Goal: Task Accomplishment & Management: Manage account settings

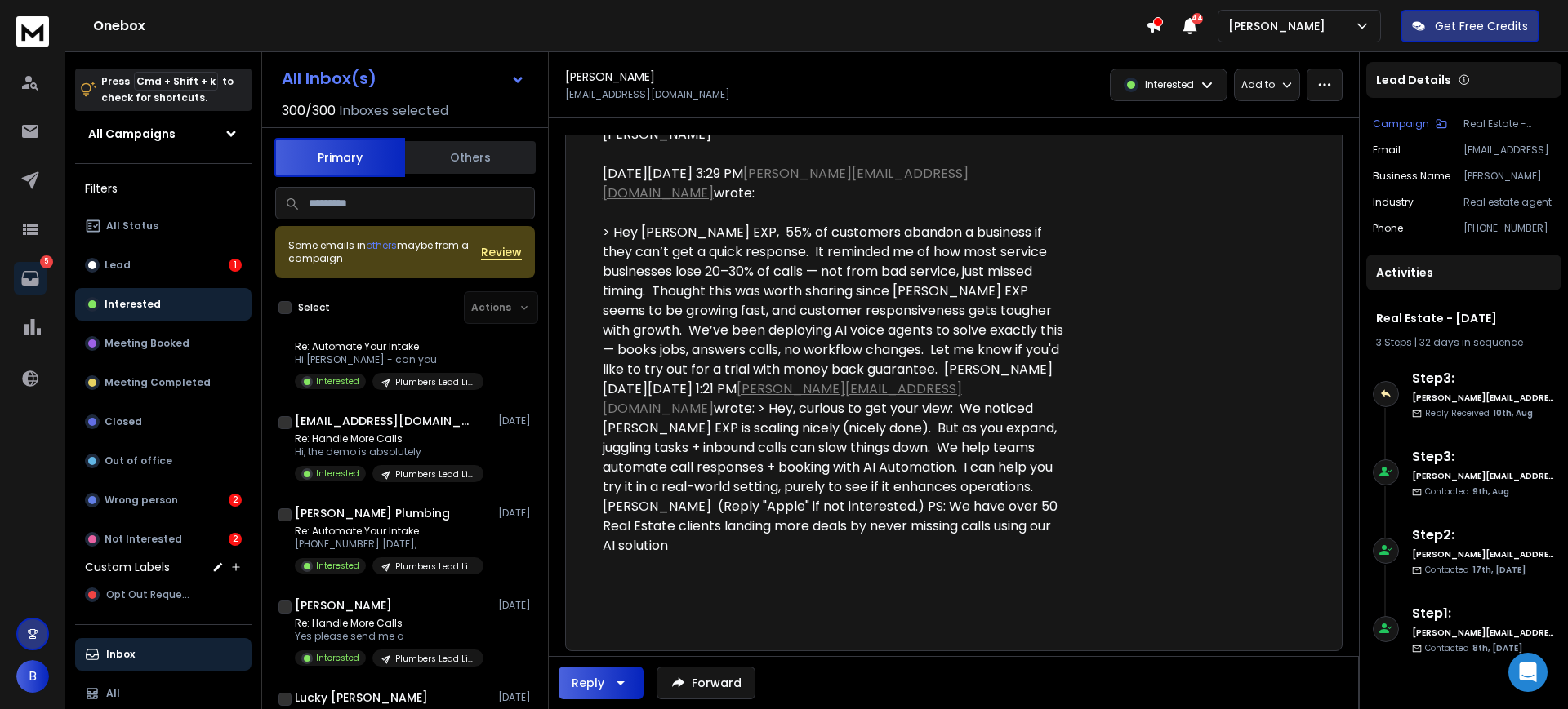
scroll to position [650, 0]
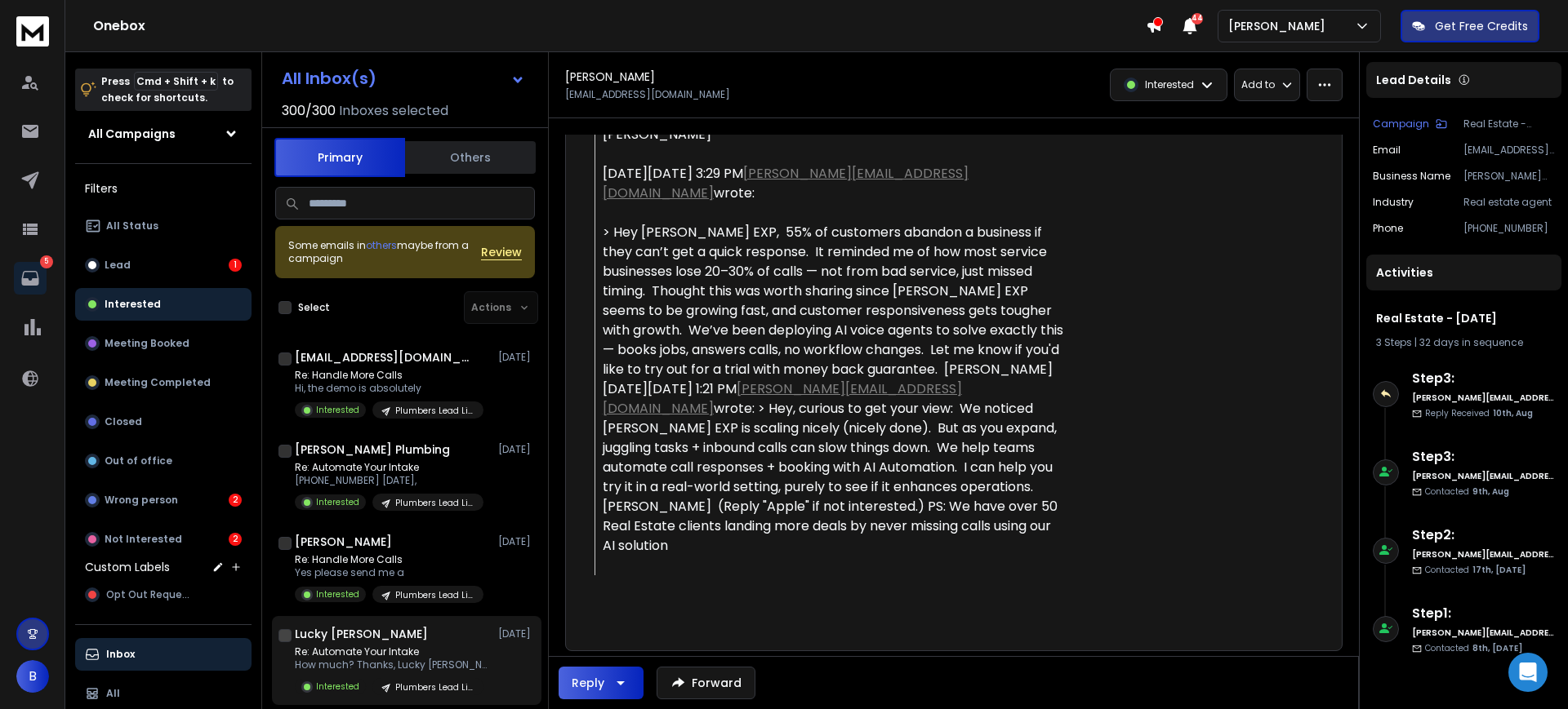
click at [486, 636] on div "Lucky [PERSON_NAME] [DATE]" at bounding box center [414, 635] width 240 height 17
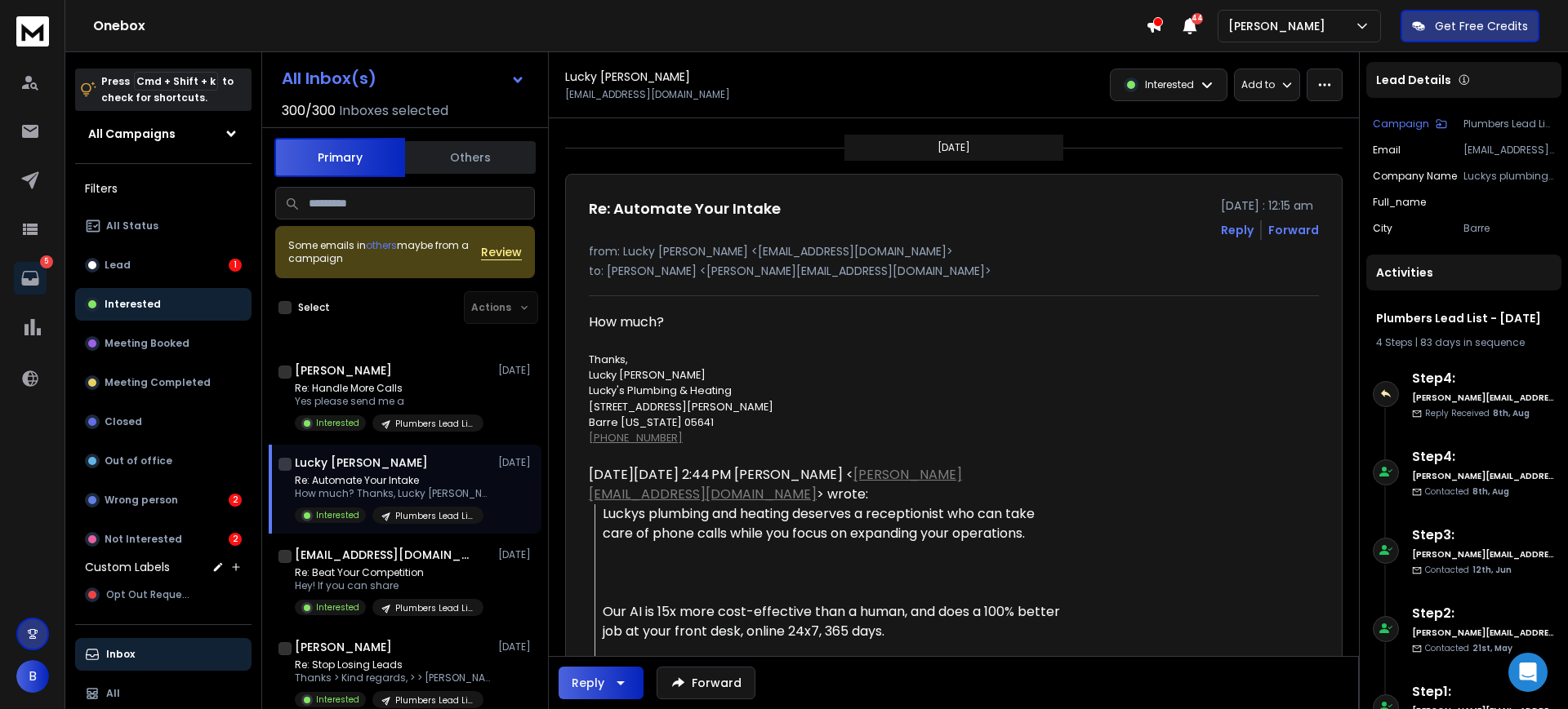
scroll to position [0, 0]
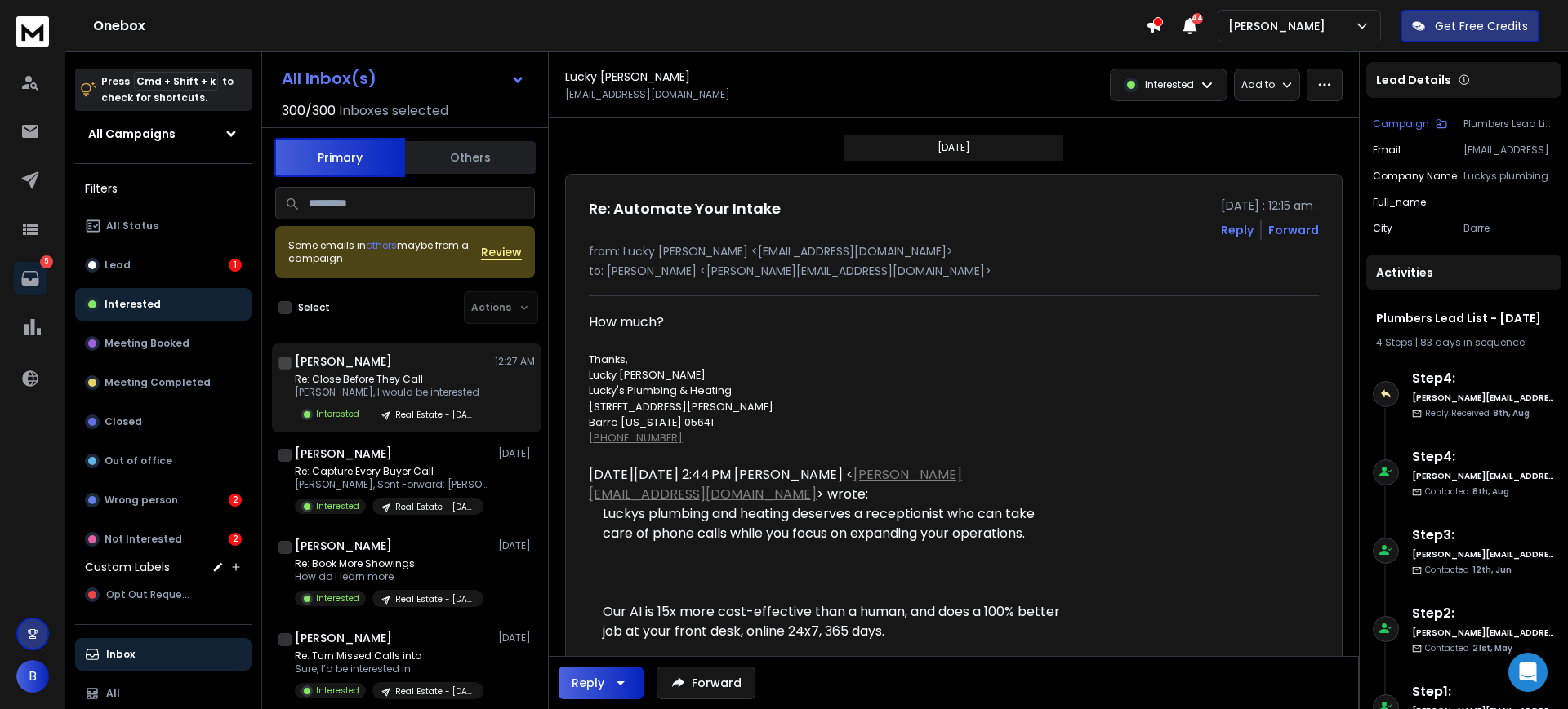
click at [468, 359] on div "[PERSON_NAME] 12:27 AM" at bounding box center [414, 362] width 240 height 17
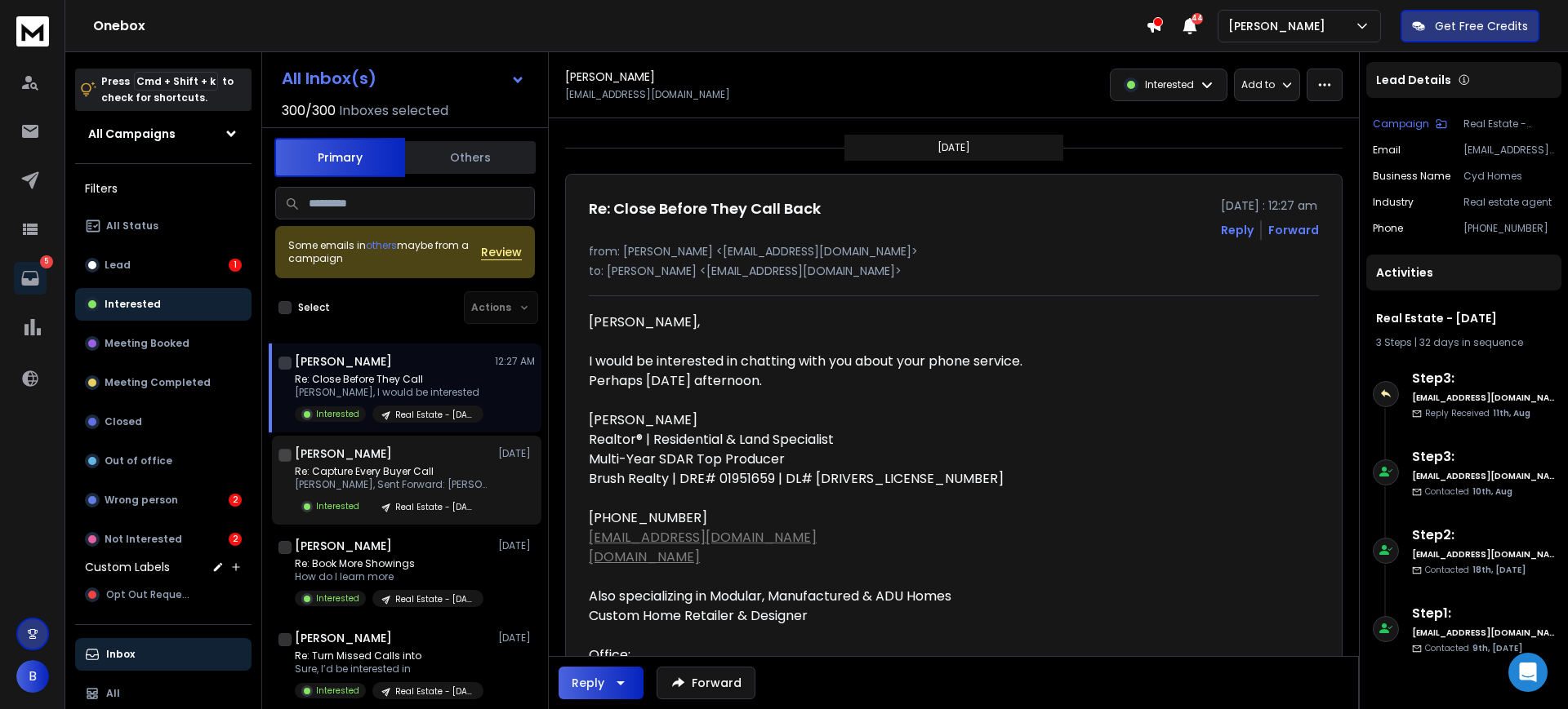
click at [449, 466] on p "Re: Capture Every Buyer Call" at bounding box center [392, 472] width 196 height 13
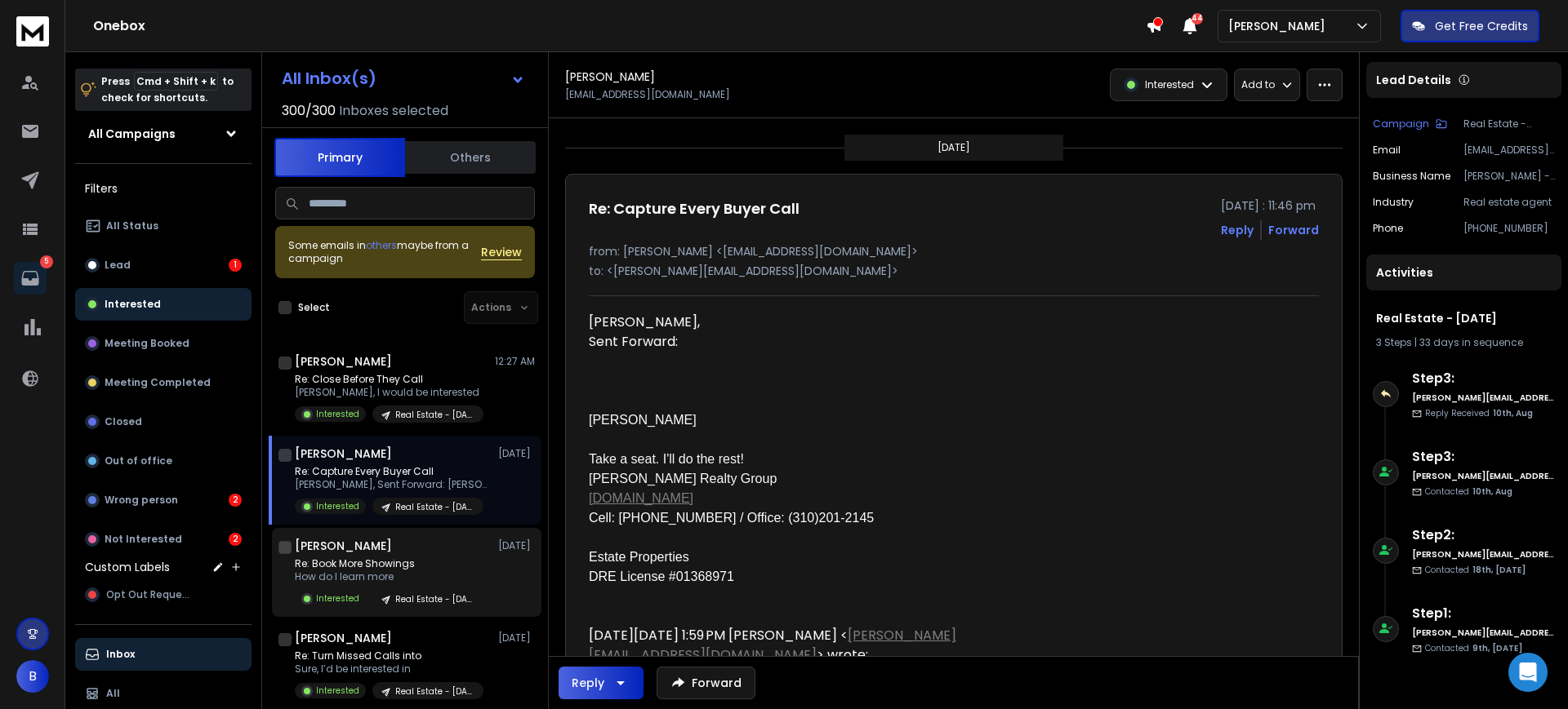
click at [384, 564] on p "Re: Book More Showings" at bounding box center [389, 564] width 189 height 13
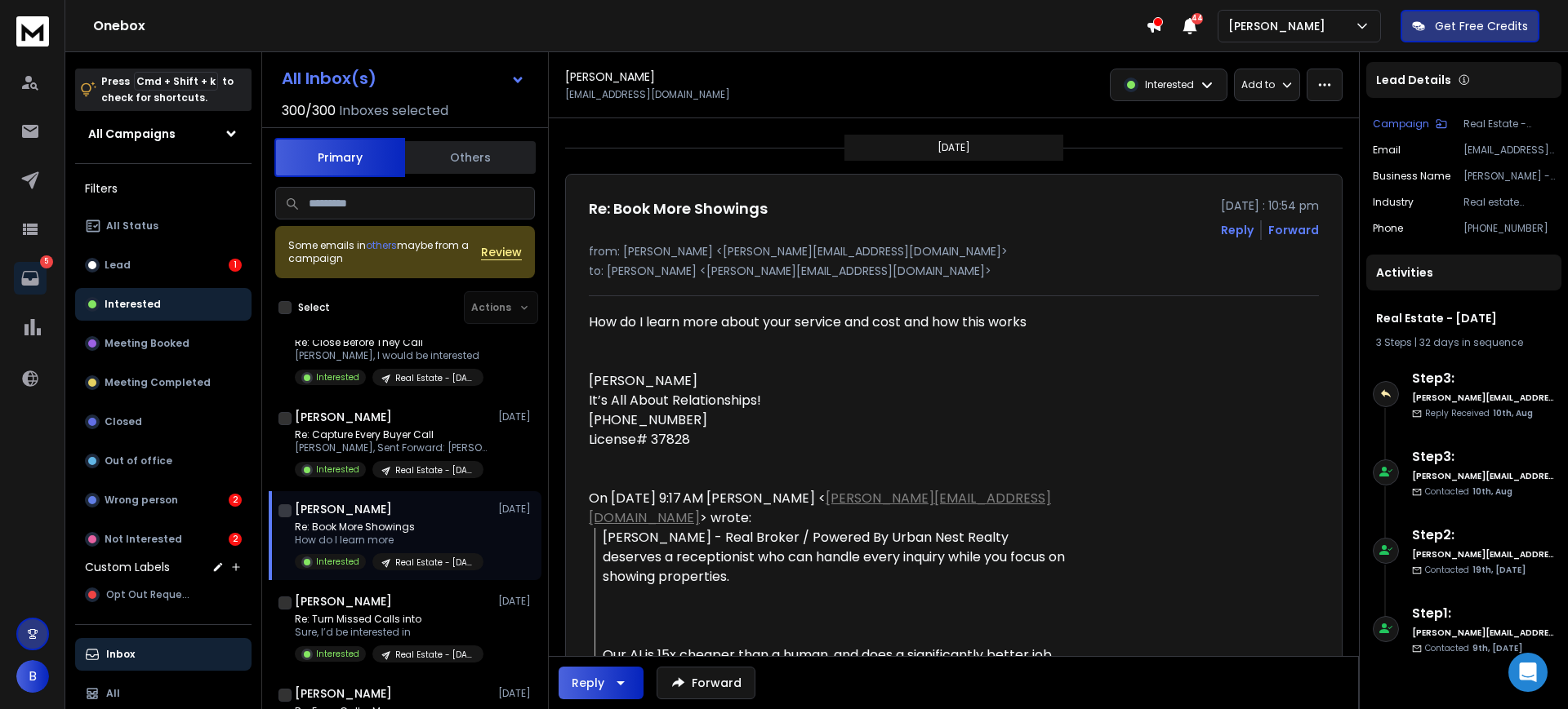
scroll to position [38, 0]
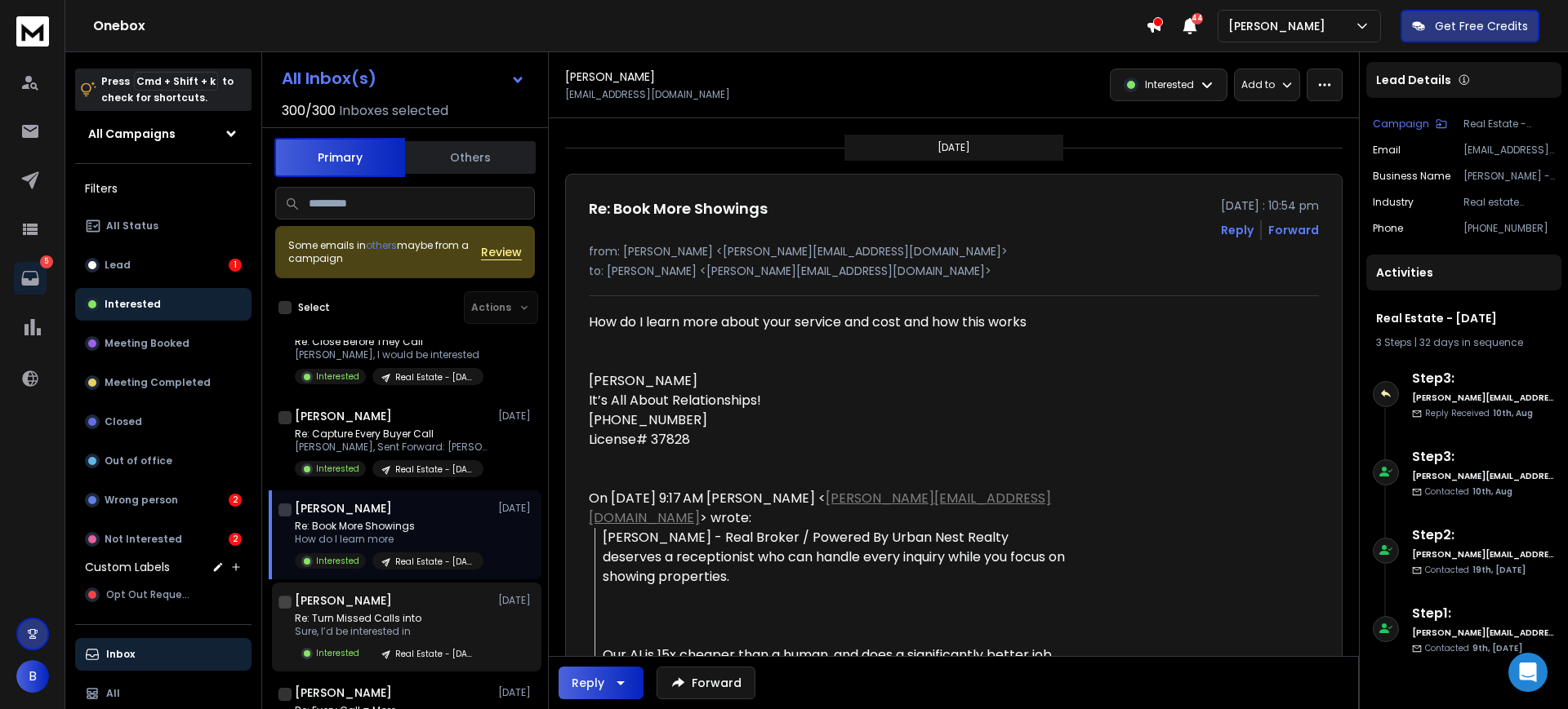
click at [403, 610] on div "[PERSON_NAME] [DATE] Re: Turn Missed Calls into Sure, I’d be interested in Inte…" at bounding box center [414, 627] width 240 height 69
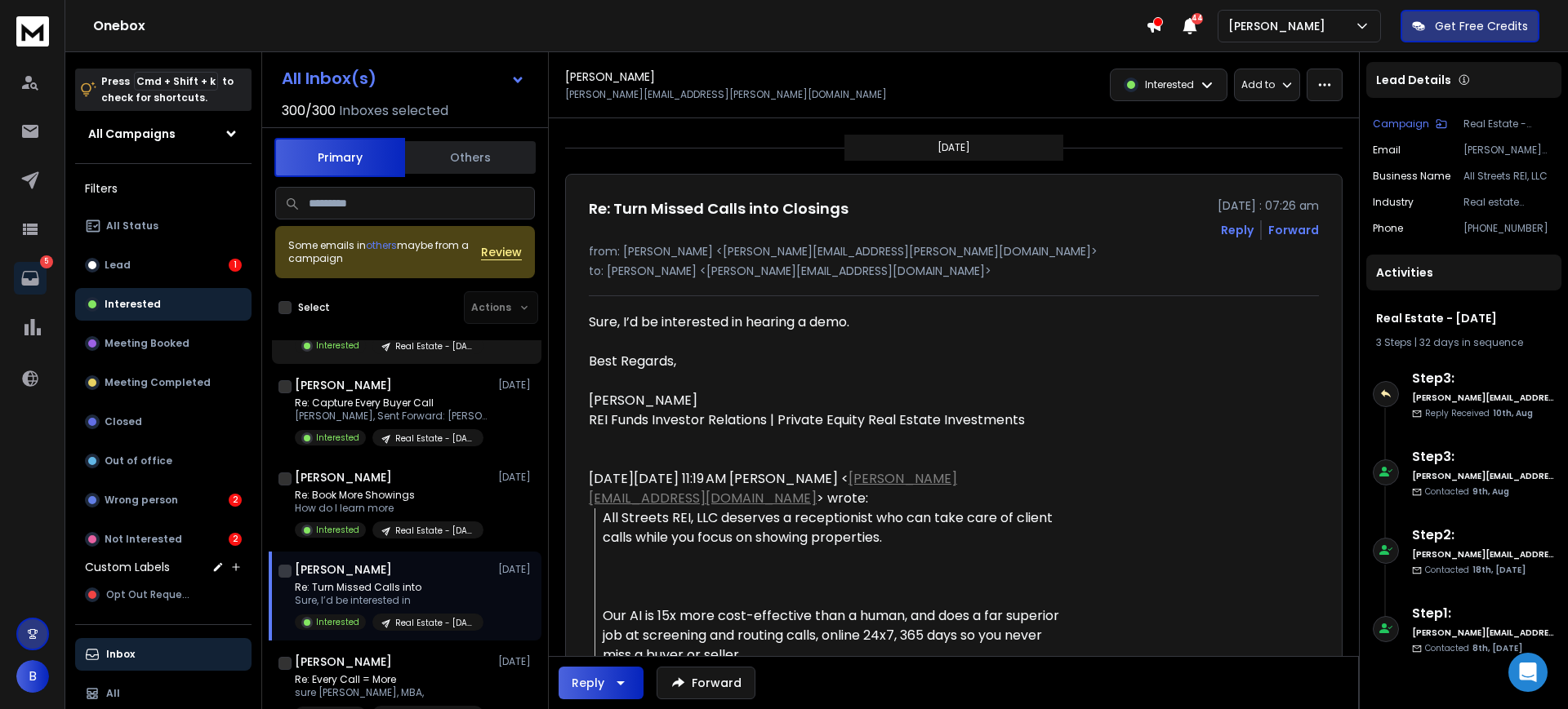
scroll to position [74, 0]
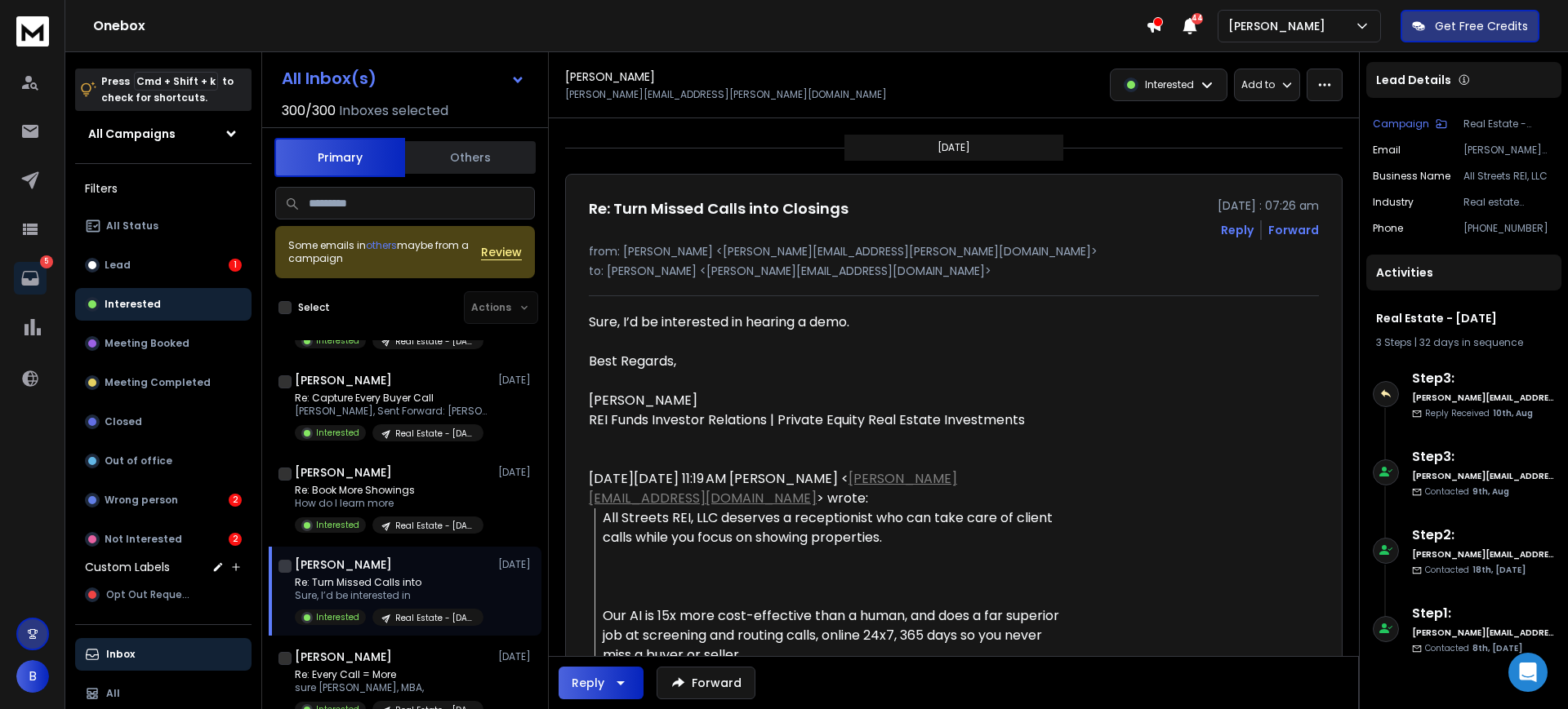
click at [436, 580] on p "Re: Turn Missed Calls into" at bounding box center [389, 583] width 189 height 13
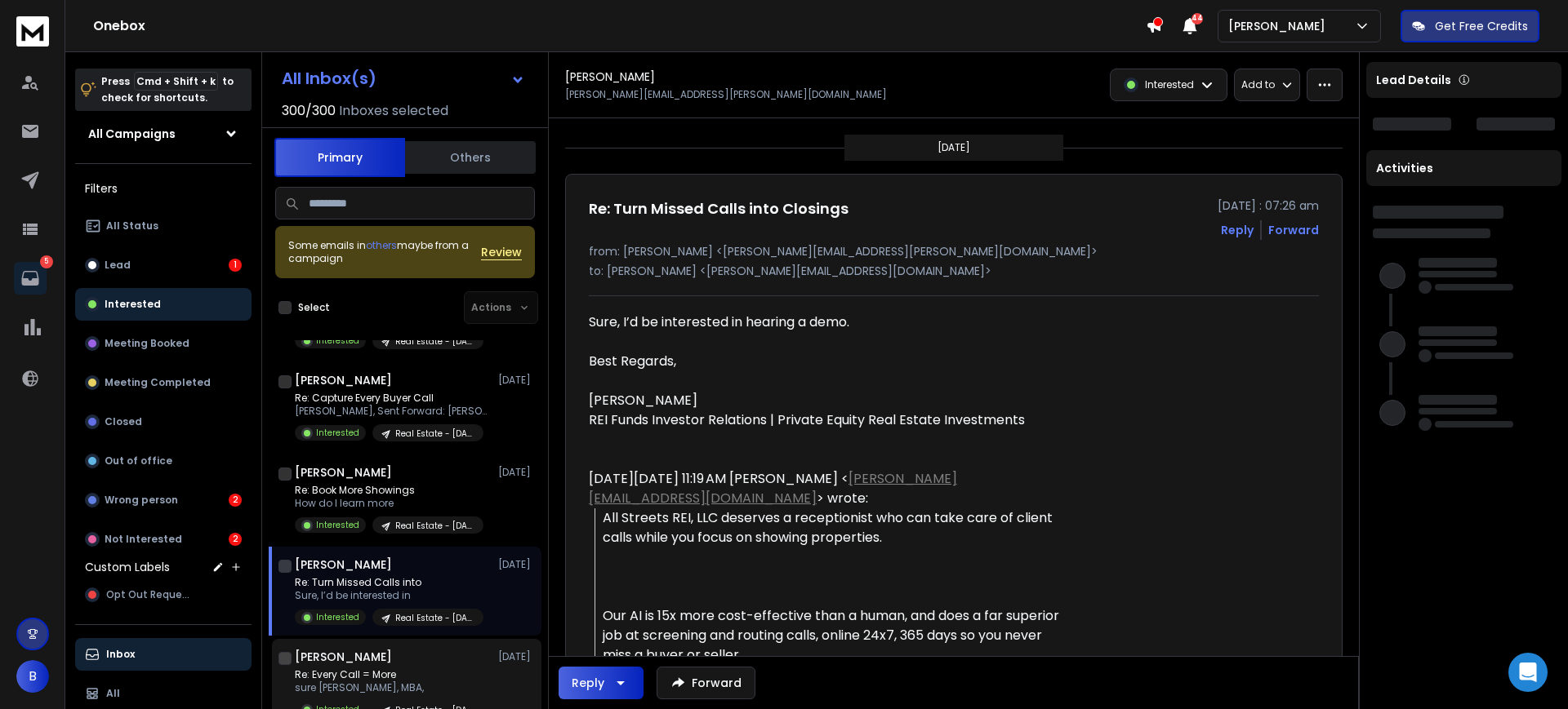
click at [412, 693] on p "sure [PERSON_NAME], MBA," at bounding box center [389, 688] width 189 height 13
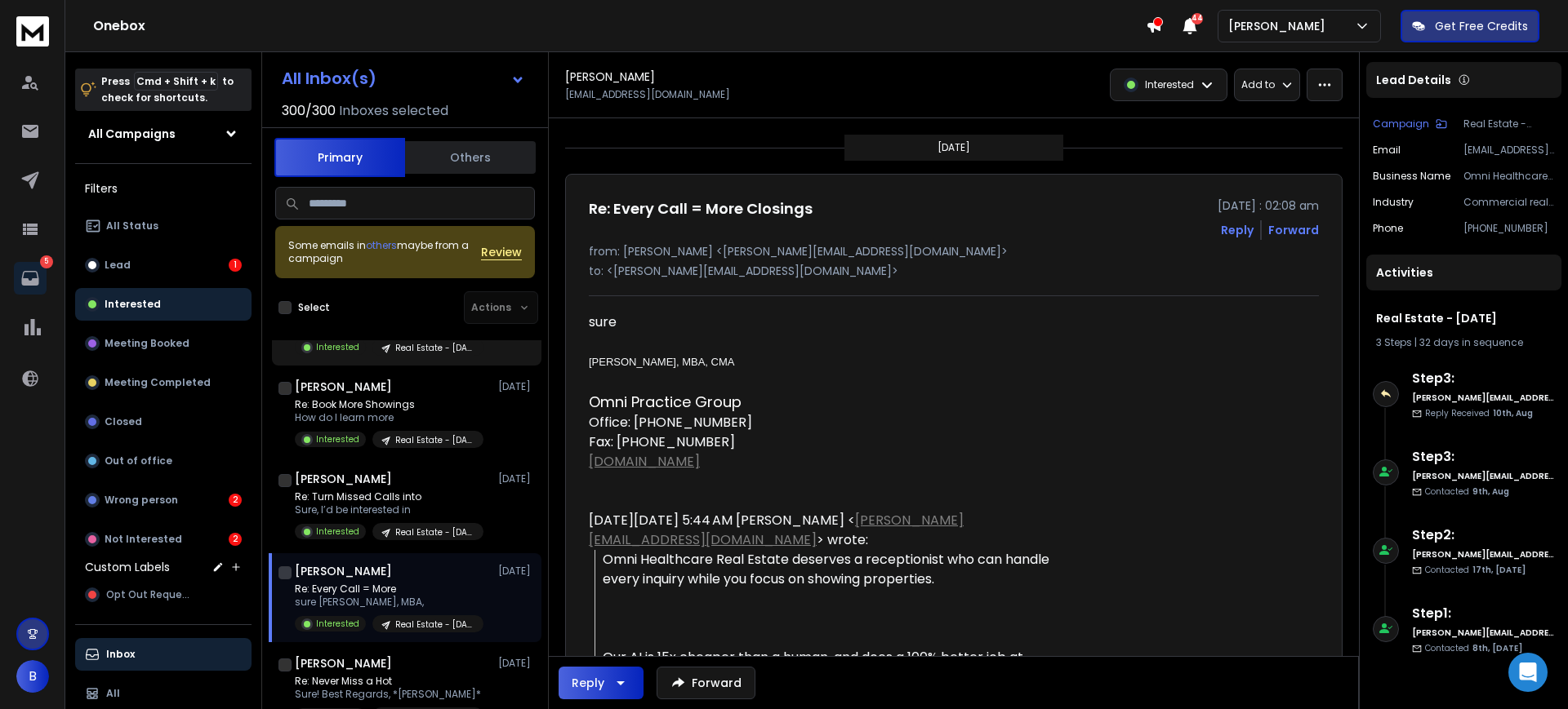
scroll to position [323, 0]
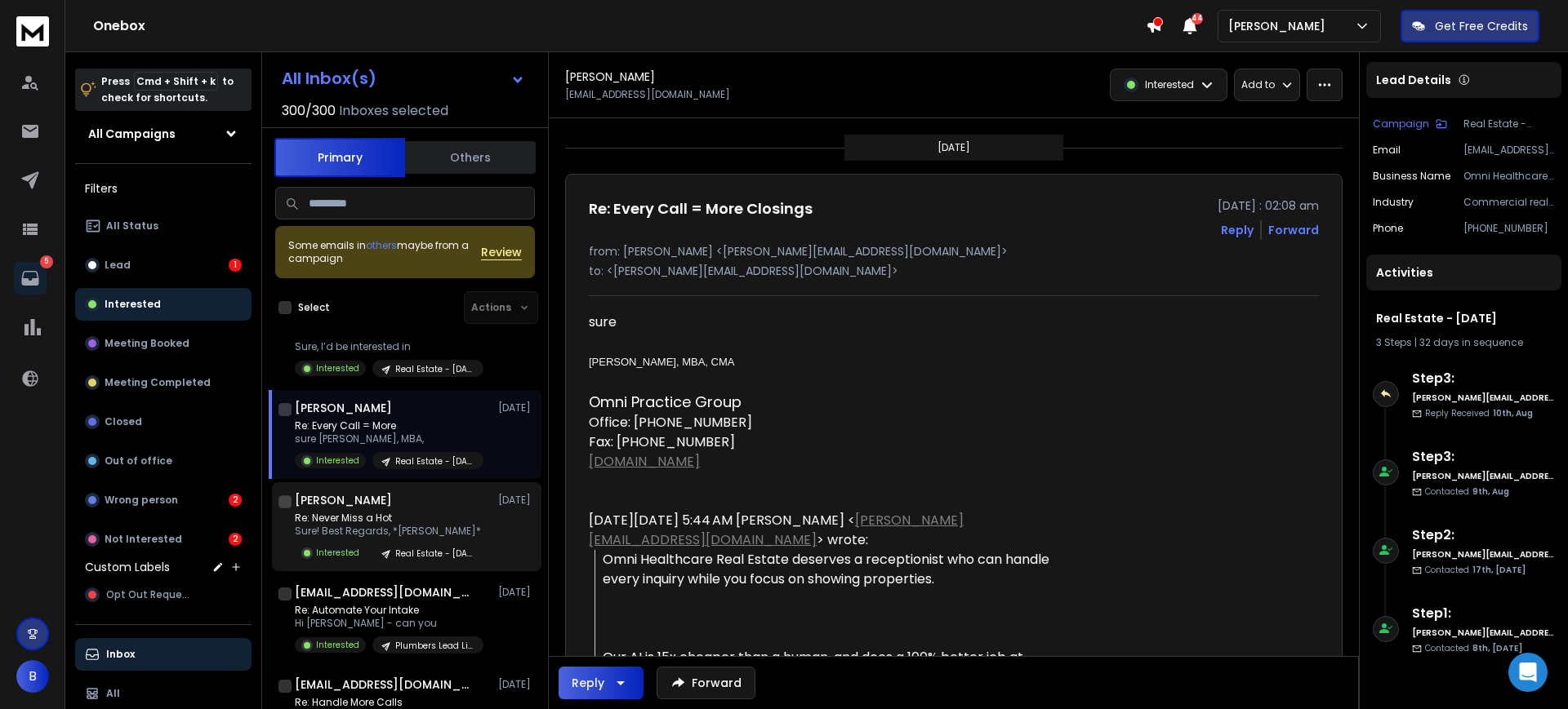
click at [486, 532] on div "Re: Never Miss a Hot Sure! Best Regards, *[PERSON_NAME]* Interested Real Estate…" at bounding box center [414, 537] width 240 height 50
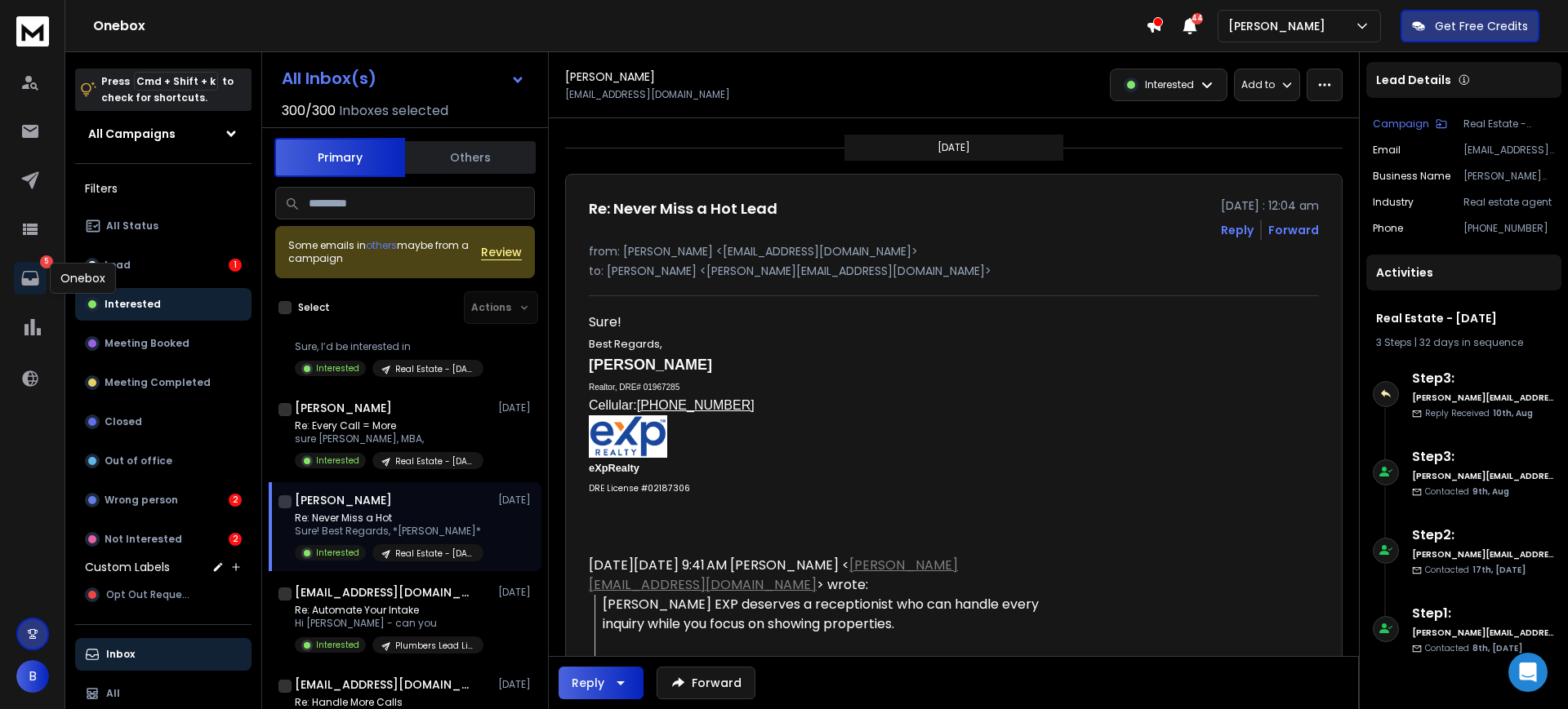
click at [47, 271] on body "Your warmest leads are on your site – Turn visits into conversations Reach Out …" at bounding box center [784, 354] width 1568 height 709
click at [130, 267] on button "Lead 1" at bounding box center [163, 265] width 176 height 33
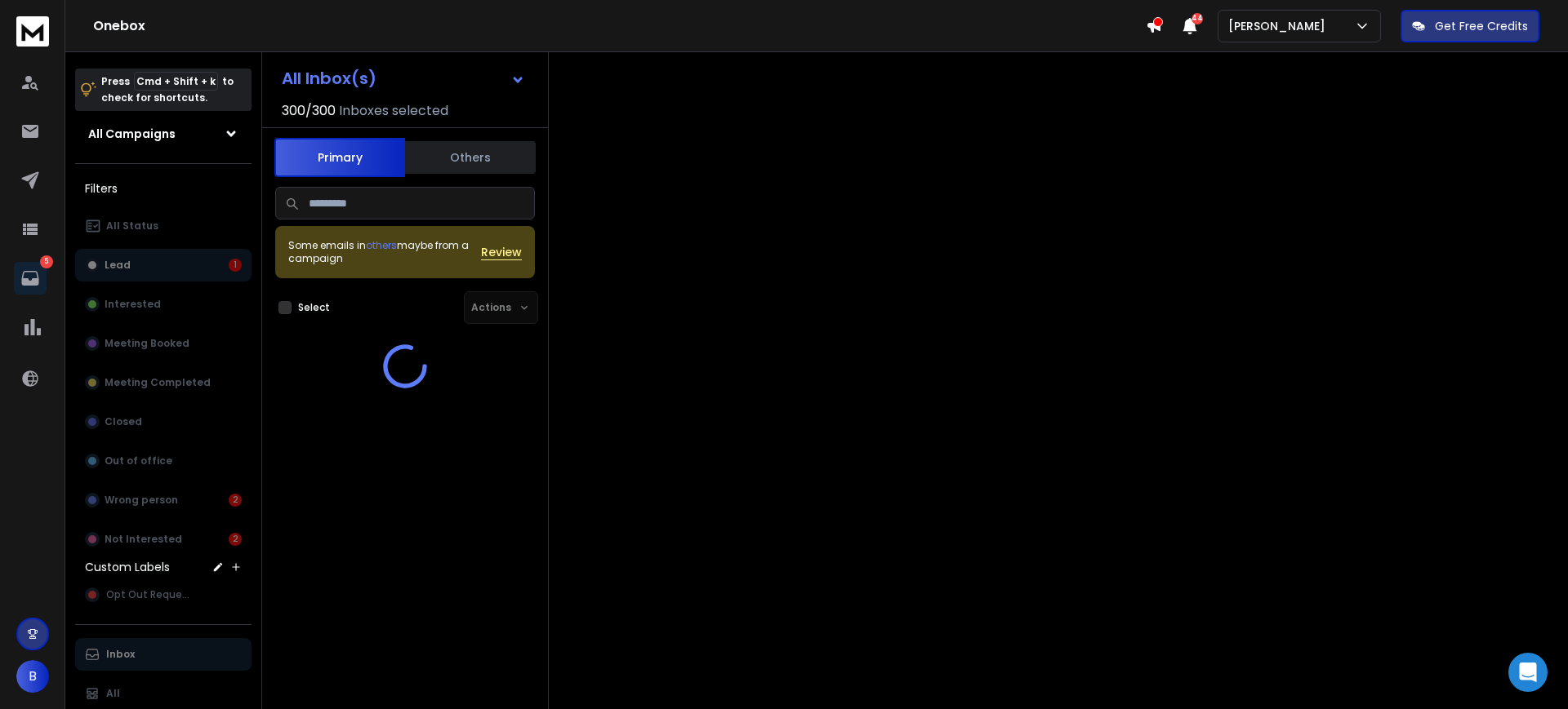
scroll to position [0, 0]
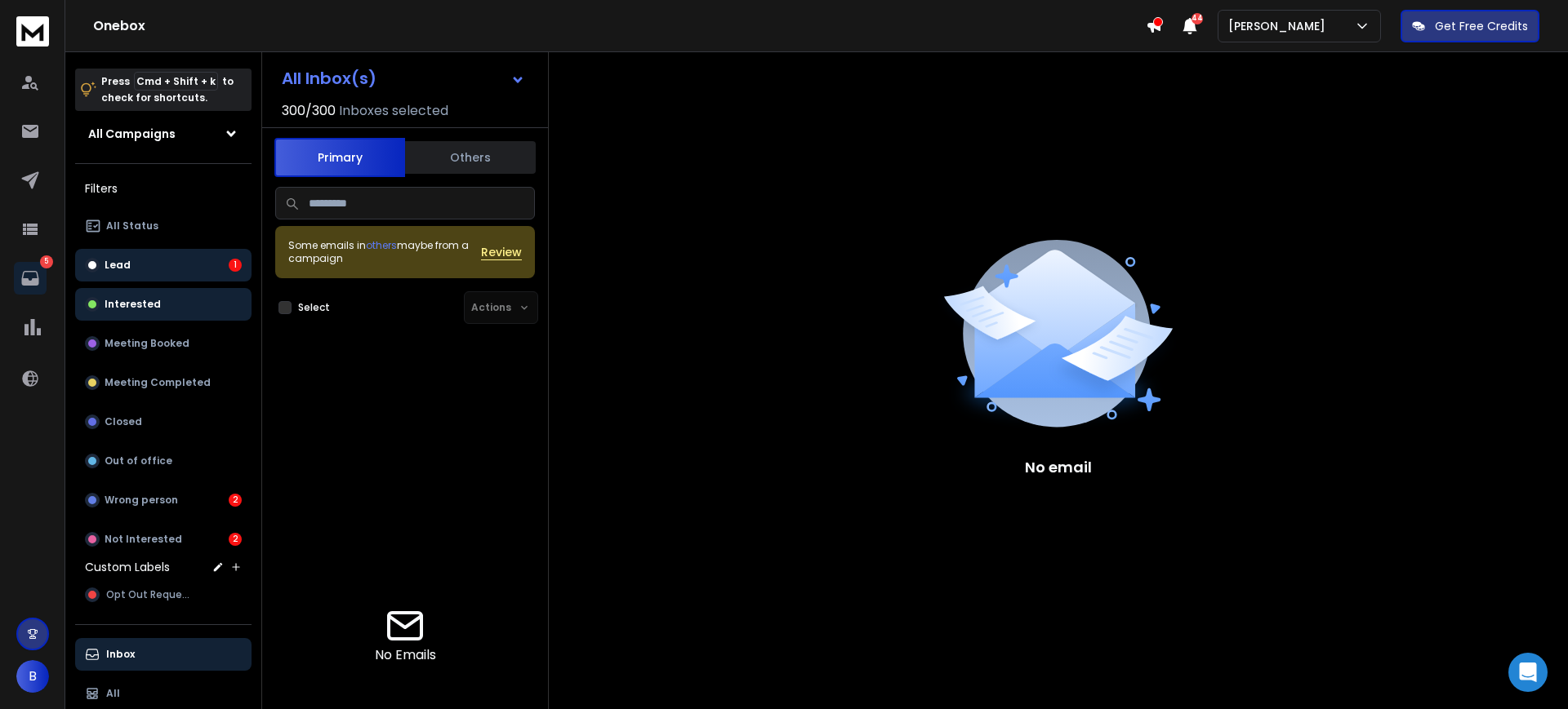
click at [135, 298] on p "Interested" at bounding box center [132, 304] width 56 height 13
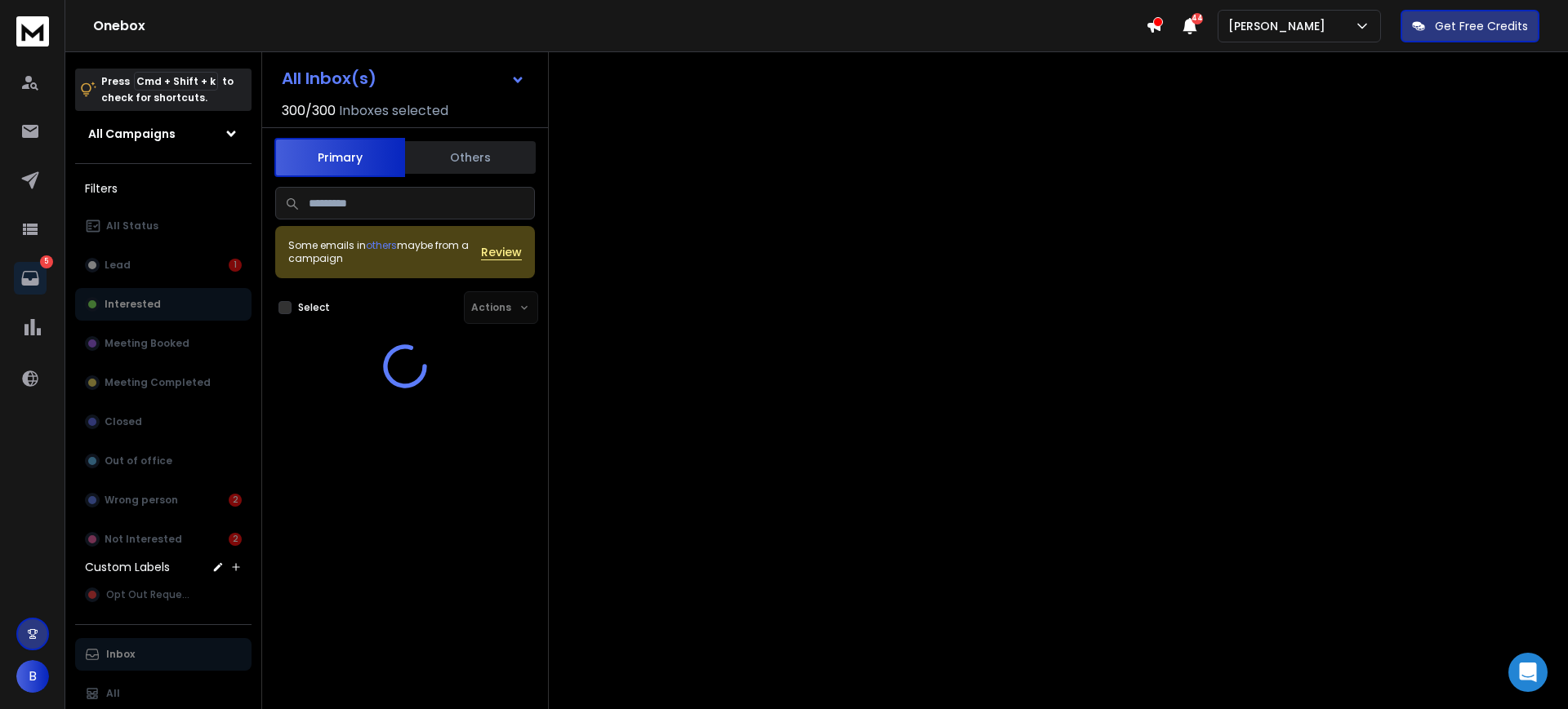
click at [140, 272] on div "All Status Lead 1 Interested Meeting Booked Meeting Completed Closed Out of off…" at bounding box center [163, 383] width 176 height 346
click at [140, 271] on div "All Status Lead 1 Interested Meeting Booked Meeting Completed Closed Out of off…" at bounding box center [163, 383] width 176 height 346
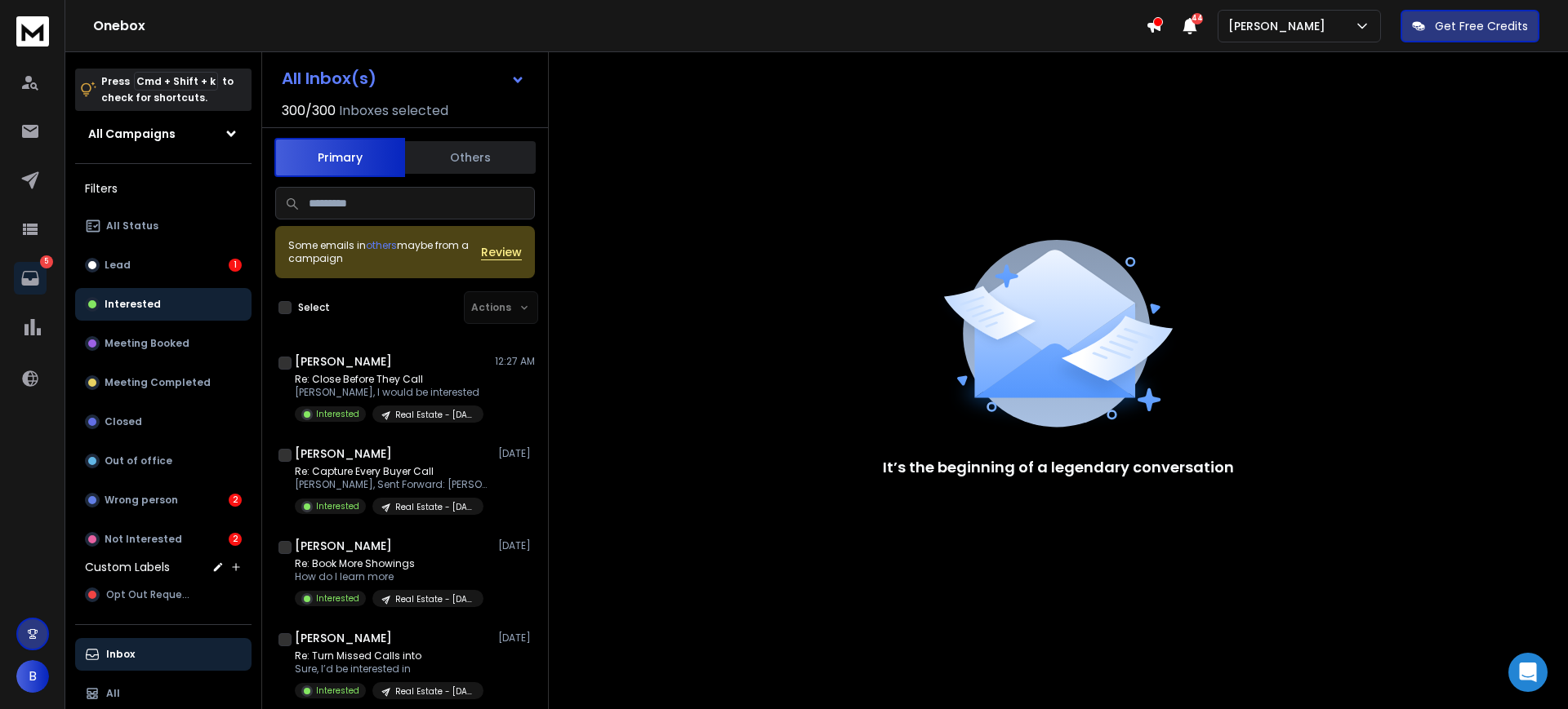
click at [140, 271] on button "Lead 1" at bounding box center [163, 265] width 176 height 33
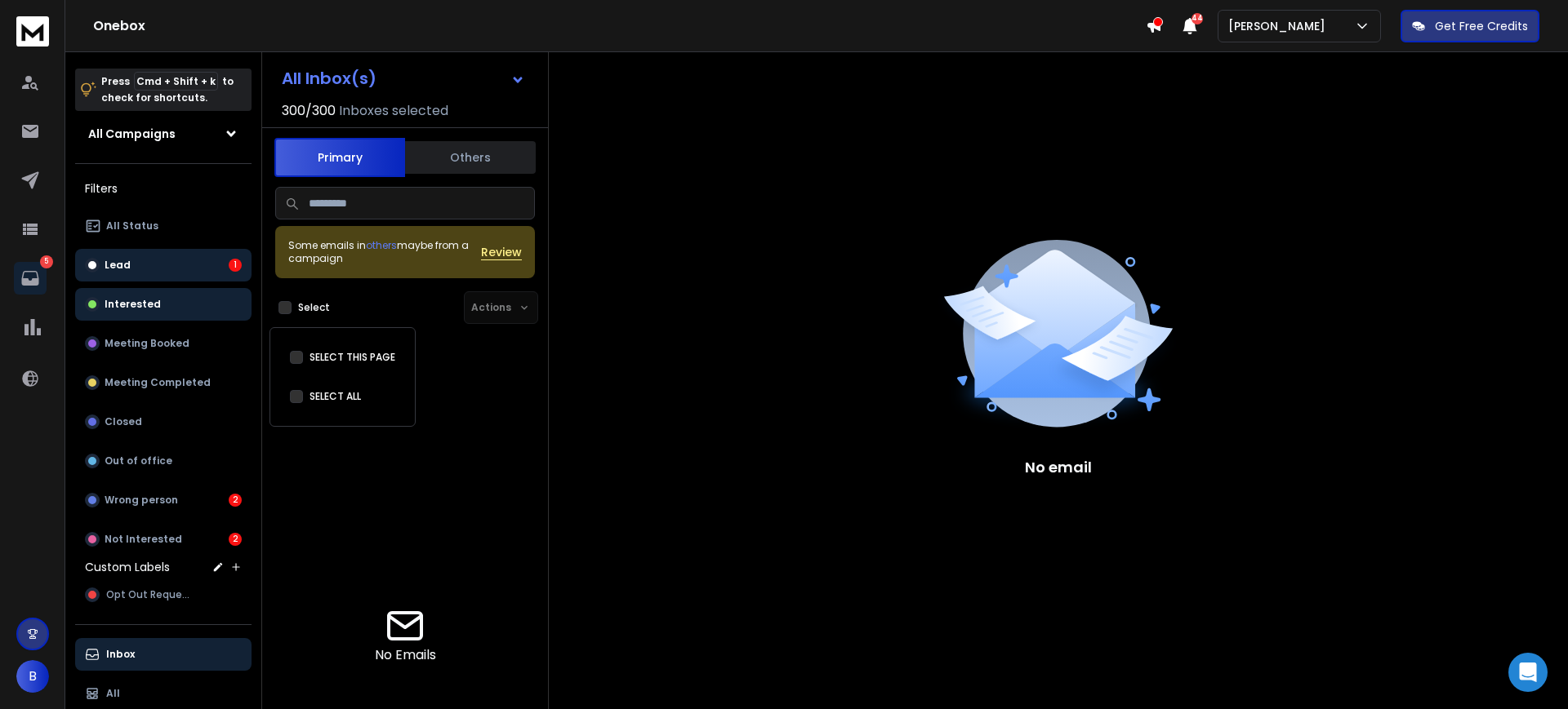
click at [182, 298] on button "Interested" at bounding box center [163, 304] width 176 height 33
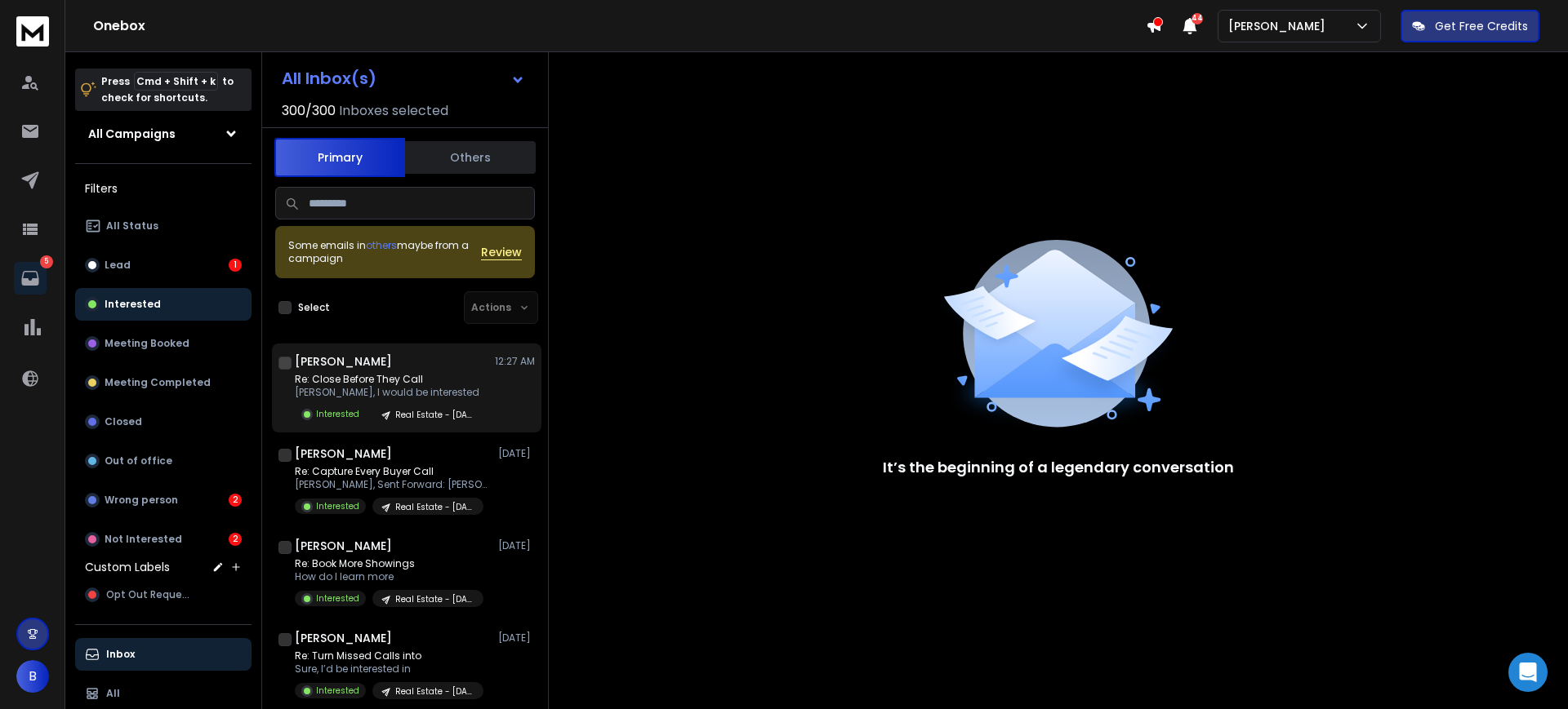
click at [461, 379] on p "Re: Close Before They Call" at bounding box center [389, 380] width 189 height 13
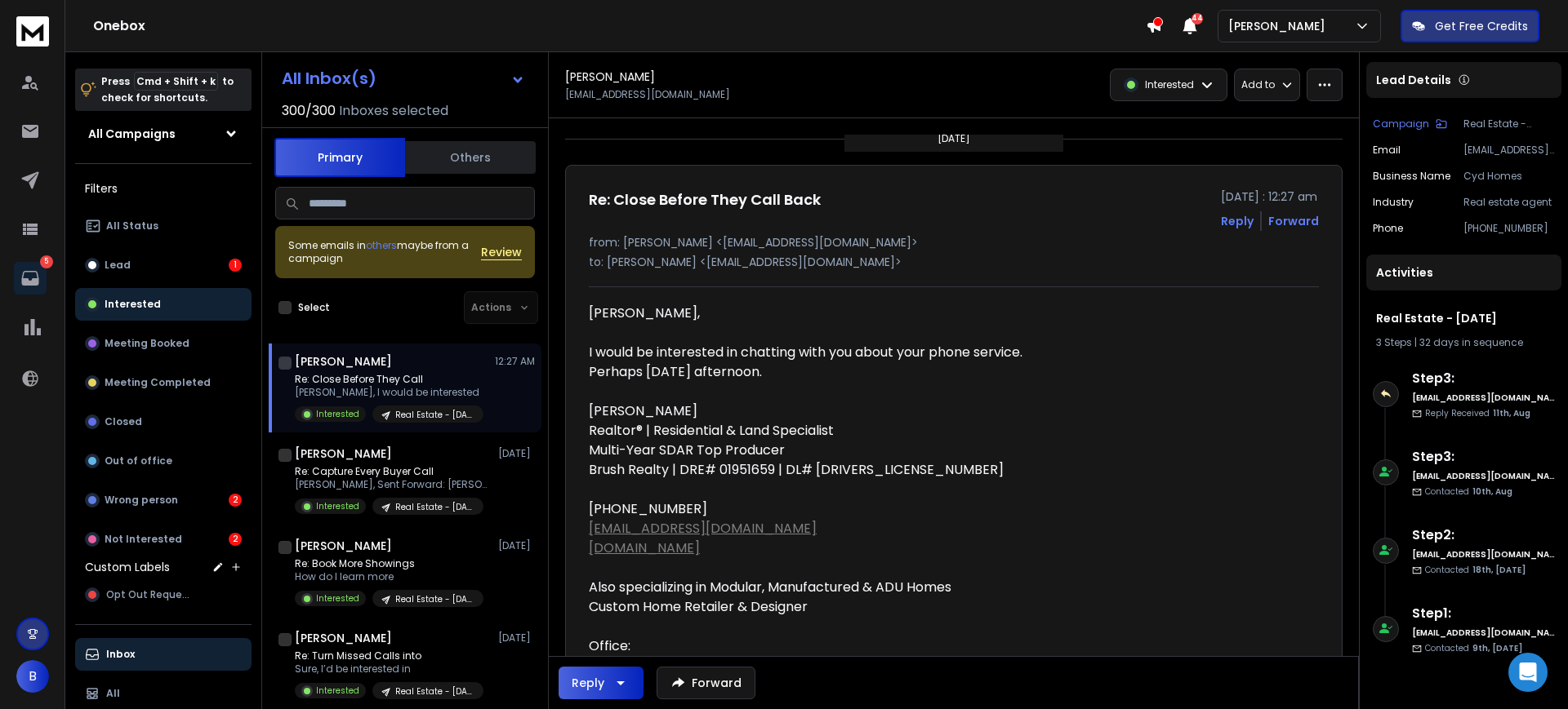
scroll to position [29, 0]
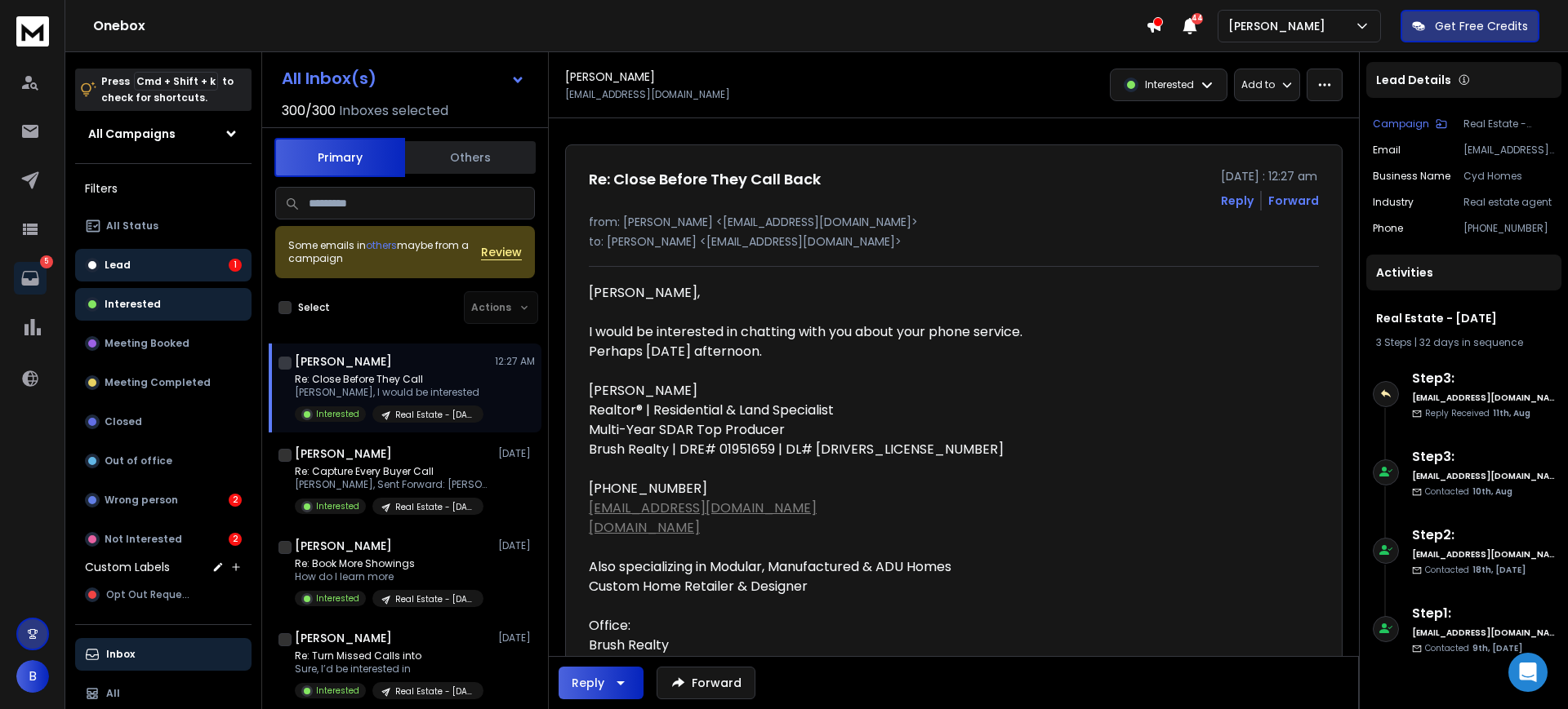
click at [134, 259] on button "Lead 1" at bounding box center [163, 265] width 176 height 33
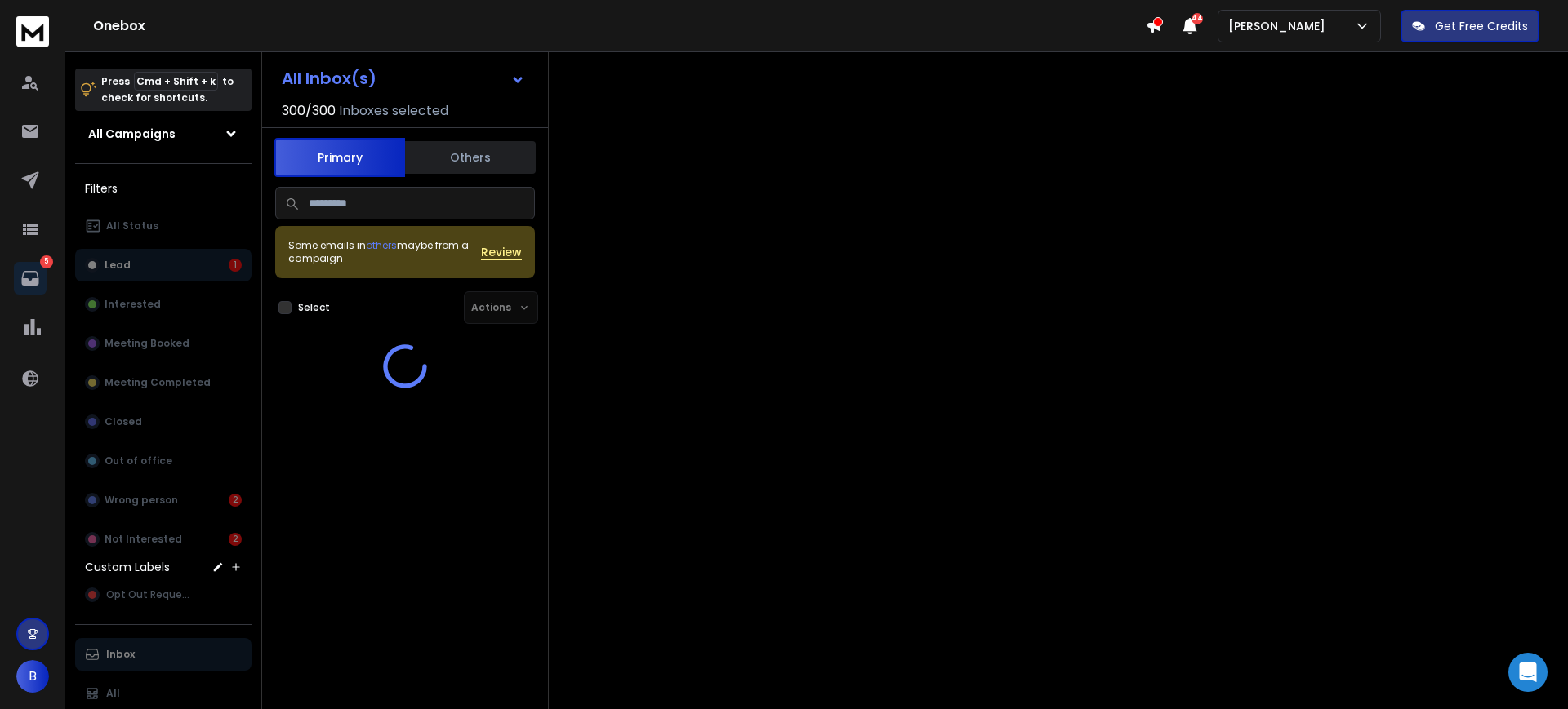
scroll to position [0, 0]
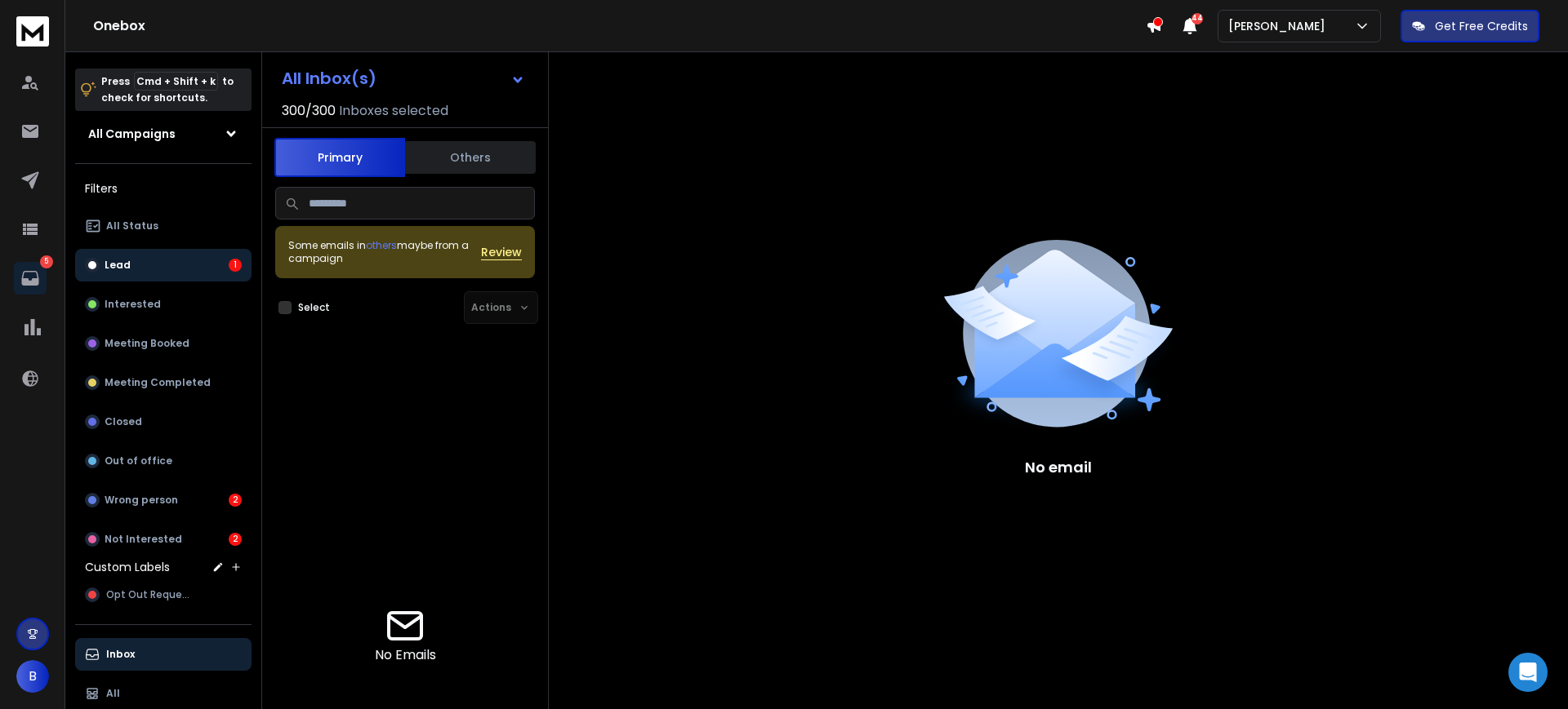
click at [50, 191] on div at bounding box center [33, 183] width 38 height 39
click at [38, 179] on icon at bounding box center [29, 180] width 19 height 19
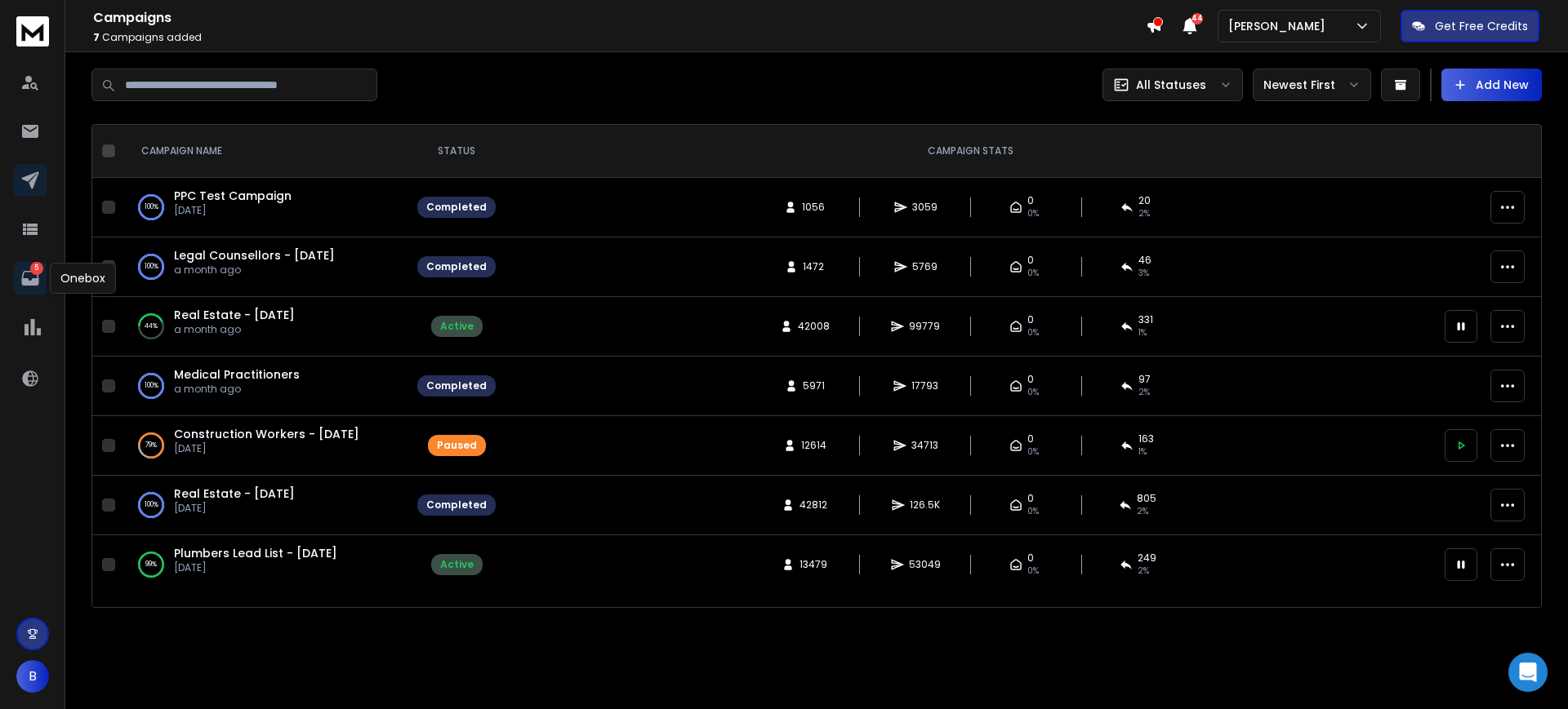
click at [38, 274] on p "5" at bounding box center [37, 268] width 13 height 13
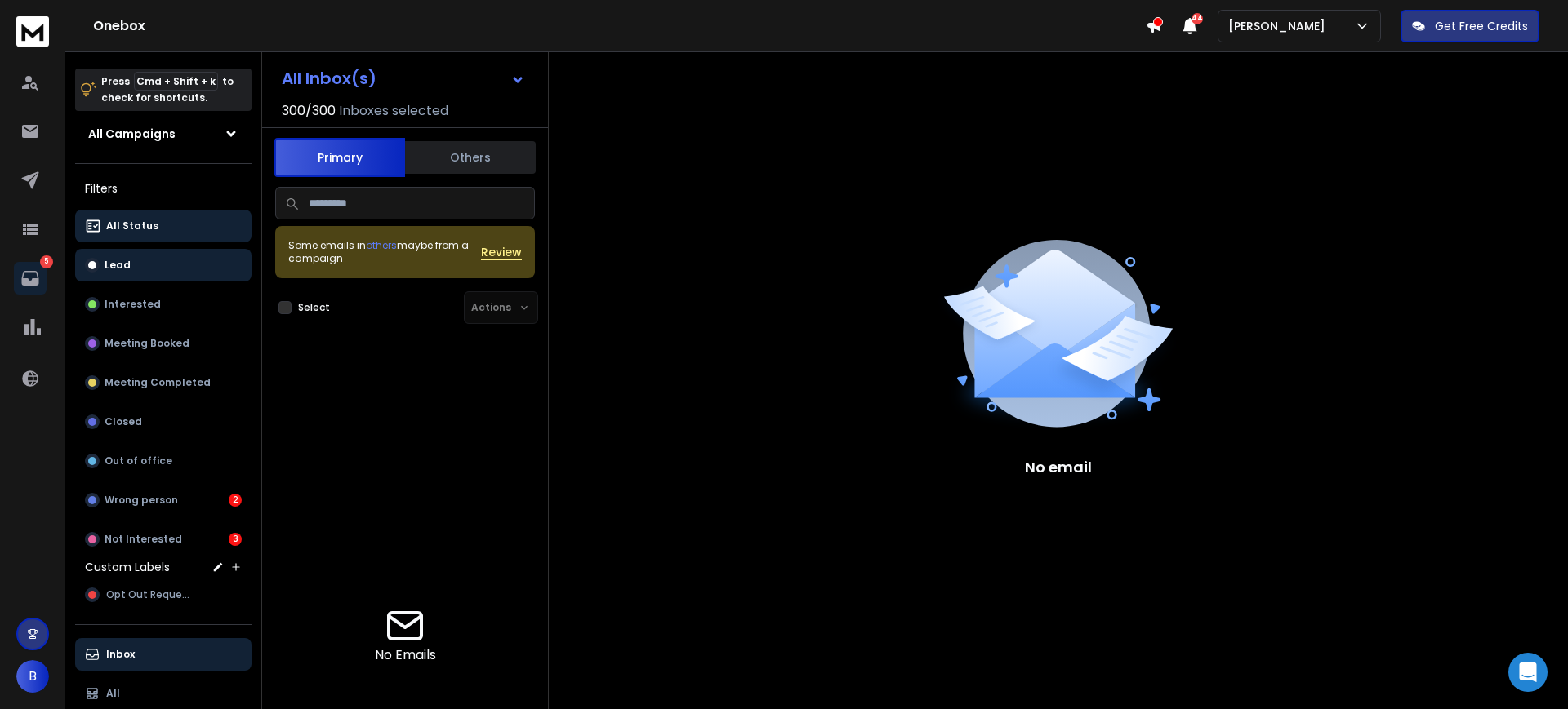
click at [168, 270] on button "Lead" at bounding box center [163, 265] width 176 height 33
click at [375, 154] on button "Primary" at bounding box center [340, 157] width 130 height 39
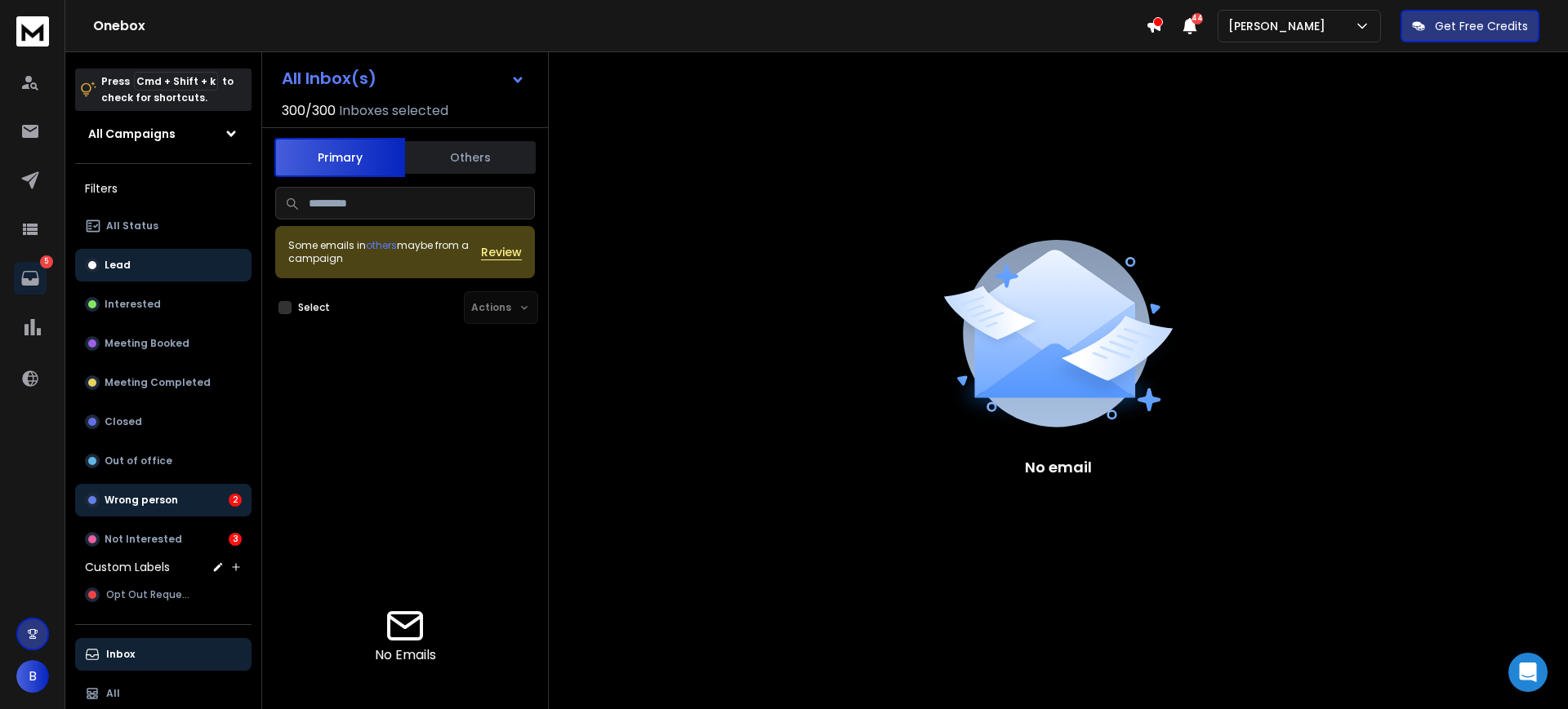
click at [189, 492] on button "Wrong person 2" at bounding box center [163, 500] width 176 height 33
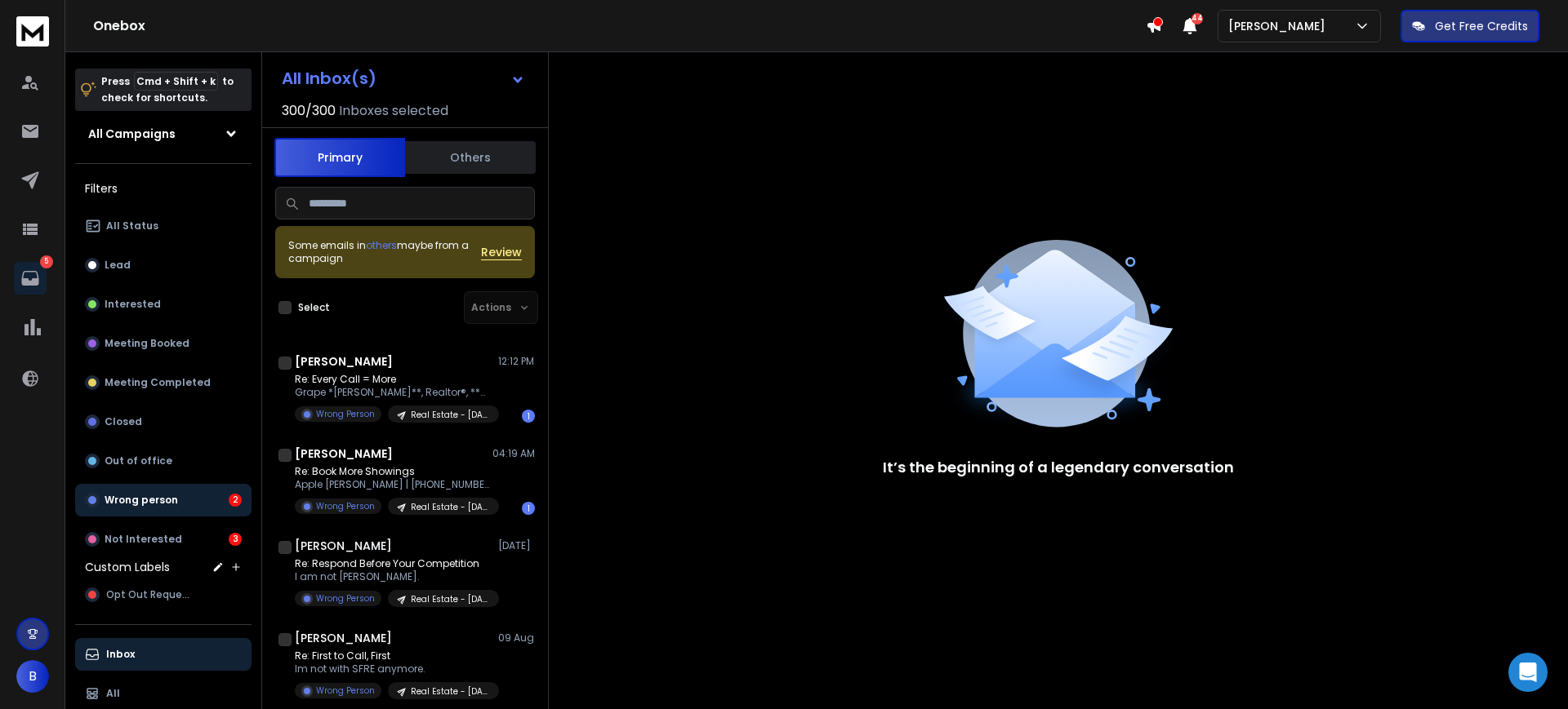
click at [160, 543] on p "Not Interested" at bounding box center [143, 540] width 78 height 13
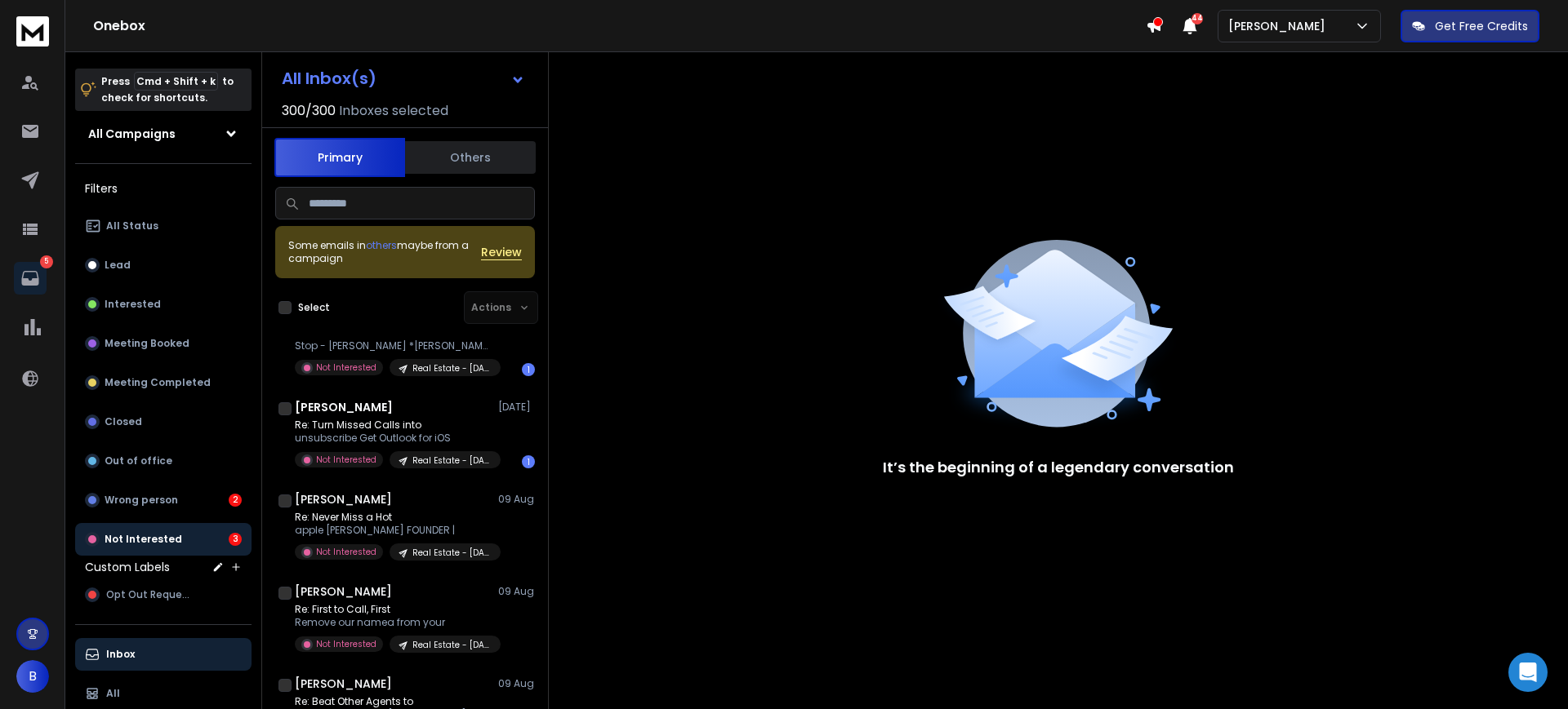
scroll to position [232, 0]
click at [35, 181] on icon at bounding box center [29, 180] width 19 height 19
